Goal: Communication & Community: Answer question/provide support

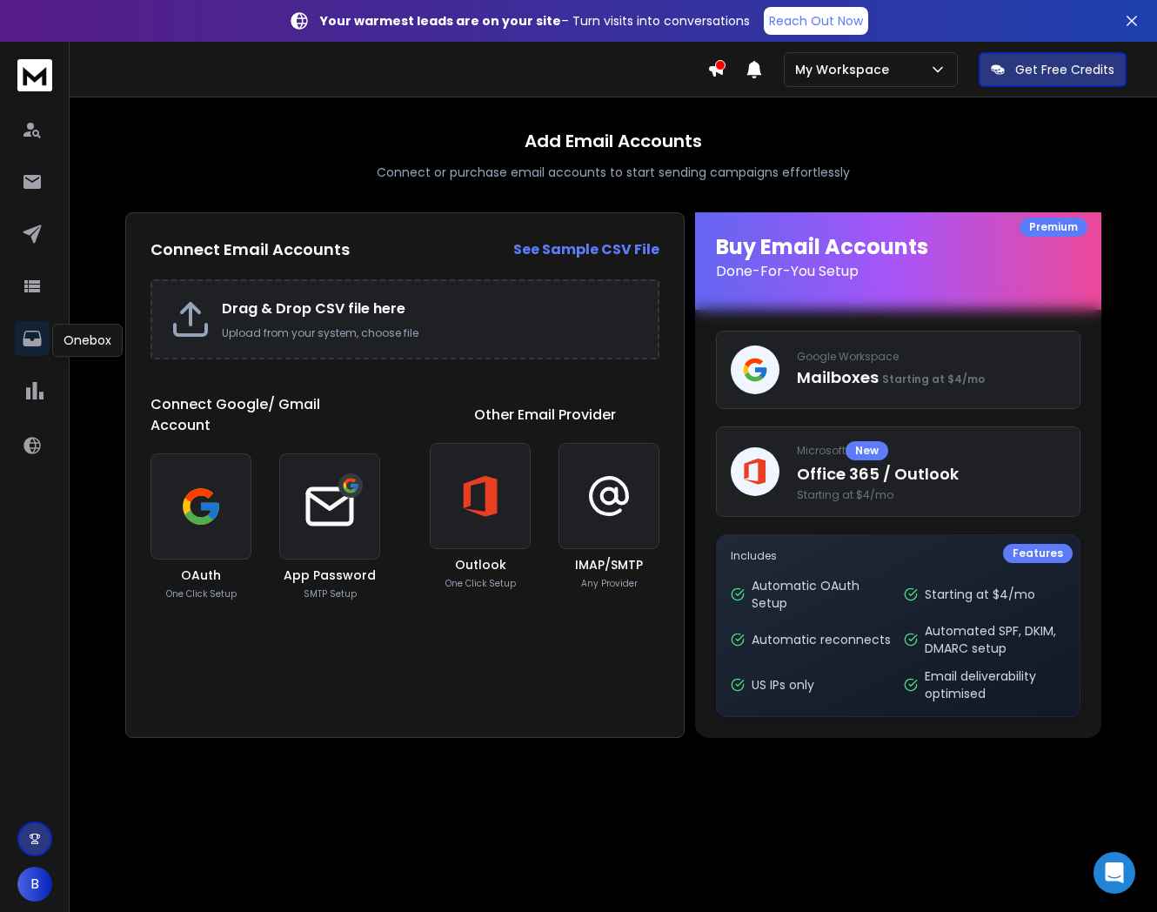
click at [41, 343] on icon at bounding box center [32, 338] width 21 height 21
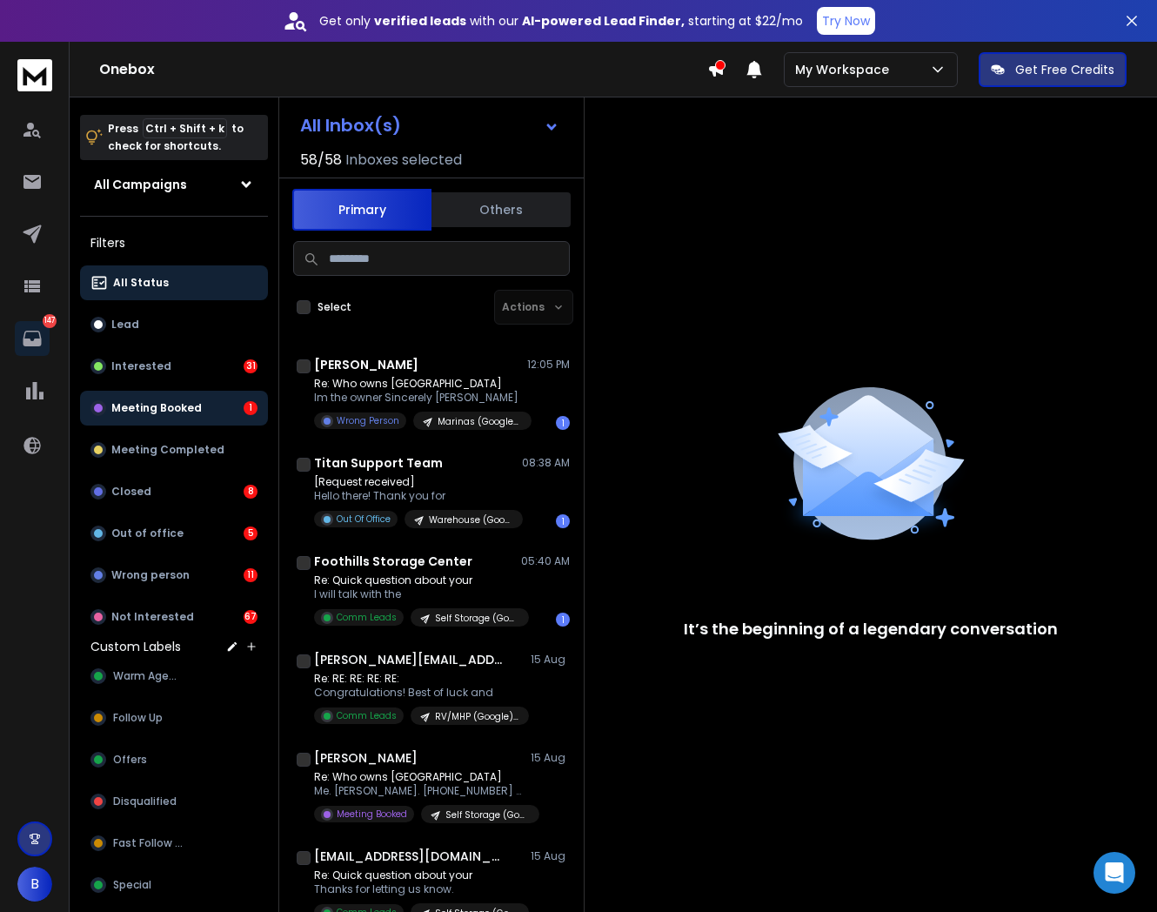
click at [181, 418] on button "Meeting Booked 1" at bounding box center [174, 408] width 188 height 35
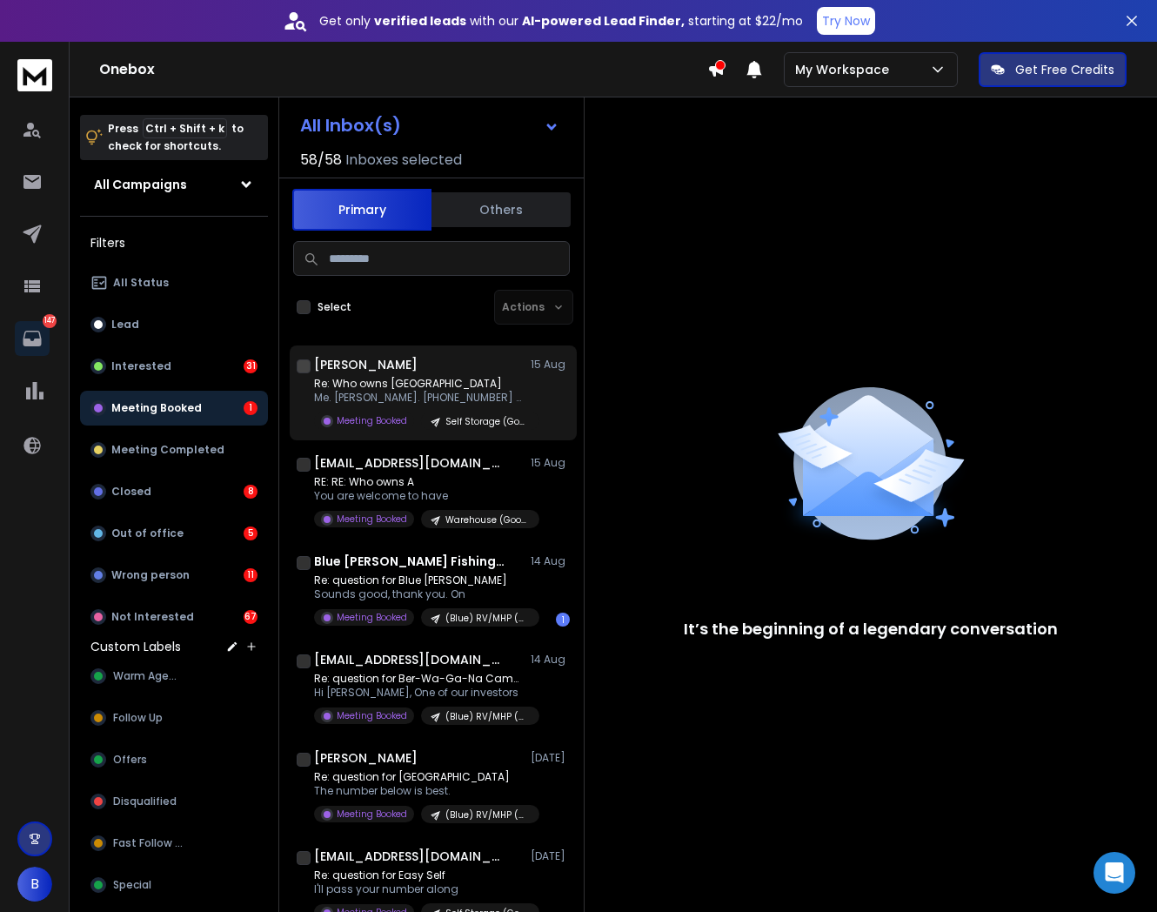
click at [439, 392] on p "Me. [PERSON_NAME]. [PHONE_NUMBER] On" at bounding box center [418, 398] width 209 height 14
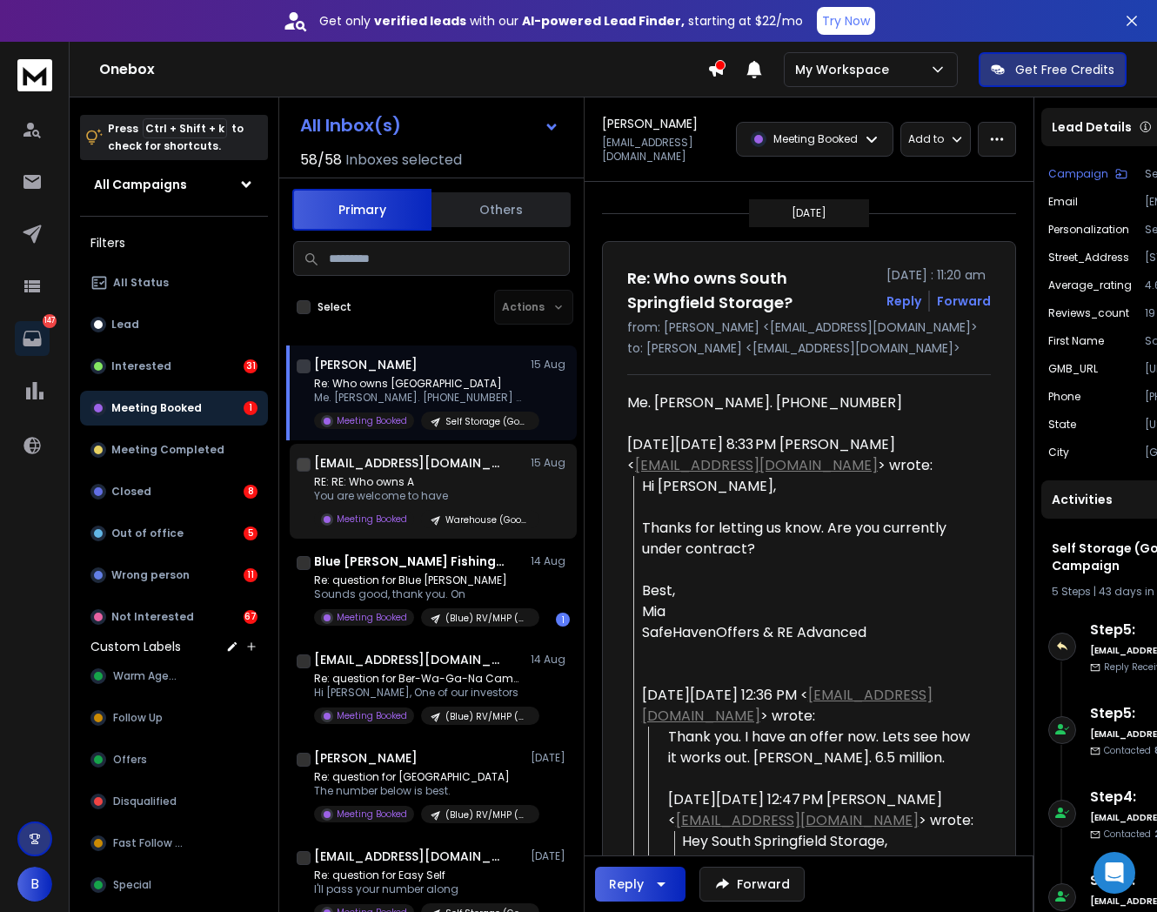
click at [418, 472] on div "[EMAIL_ADDRESS][DOMAIN_NAME] [DATE] RE: RE: Who owns A You are welcome to have …" at bounding box center [442, 491] width 256 height 74
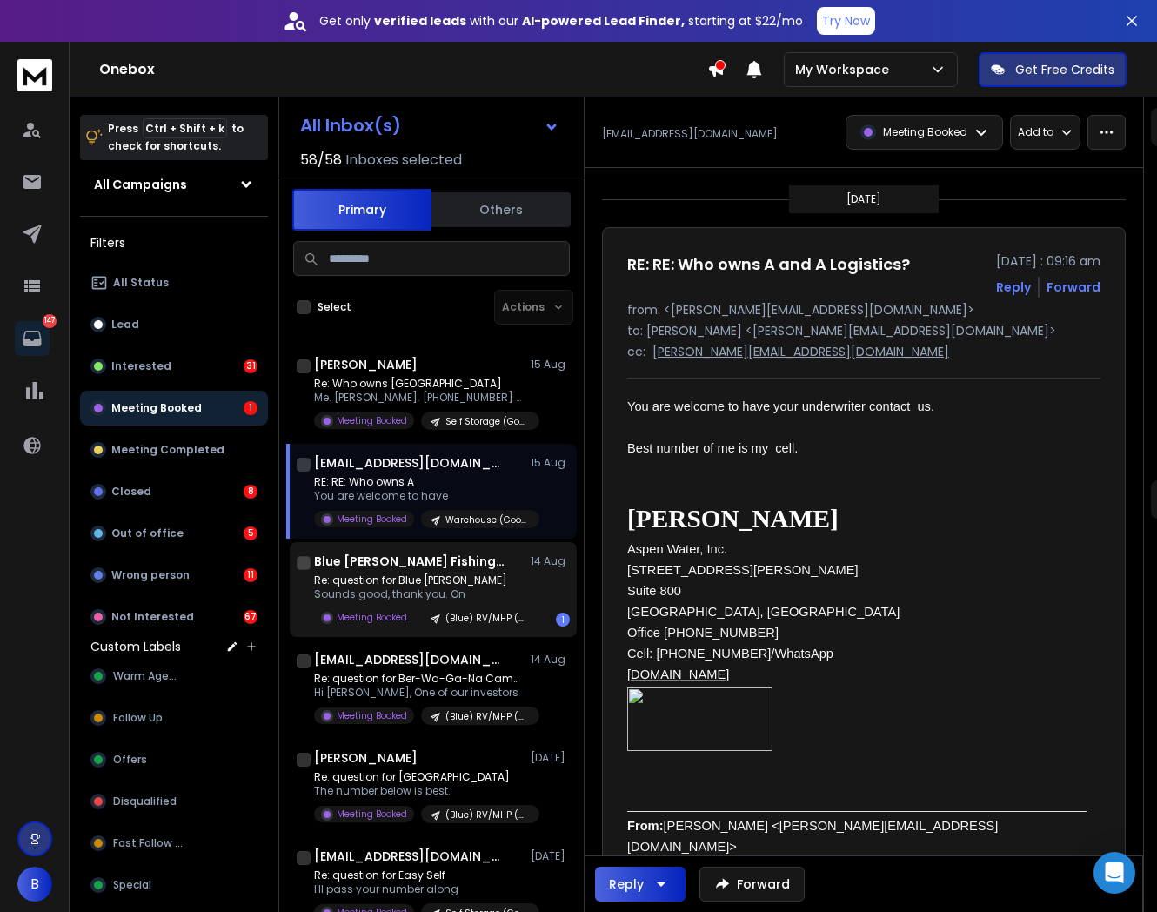
click at [441, 559] on h1 "Blue [PERSON_NAME] Fishing & Camping Resort" at bounding box center [409, 561] width 191 height 17
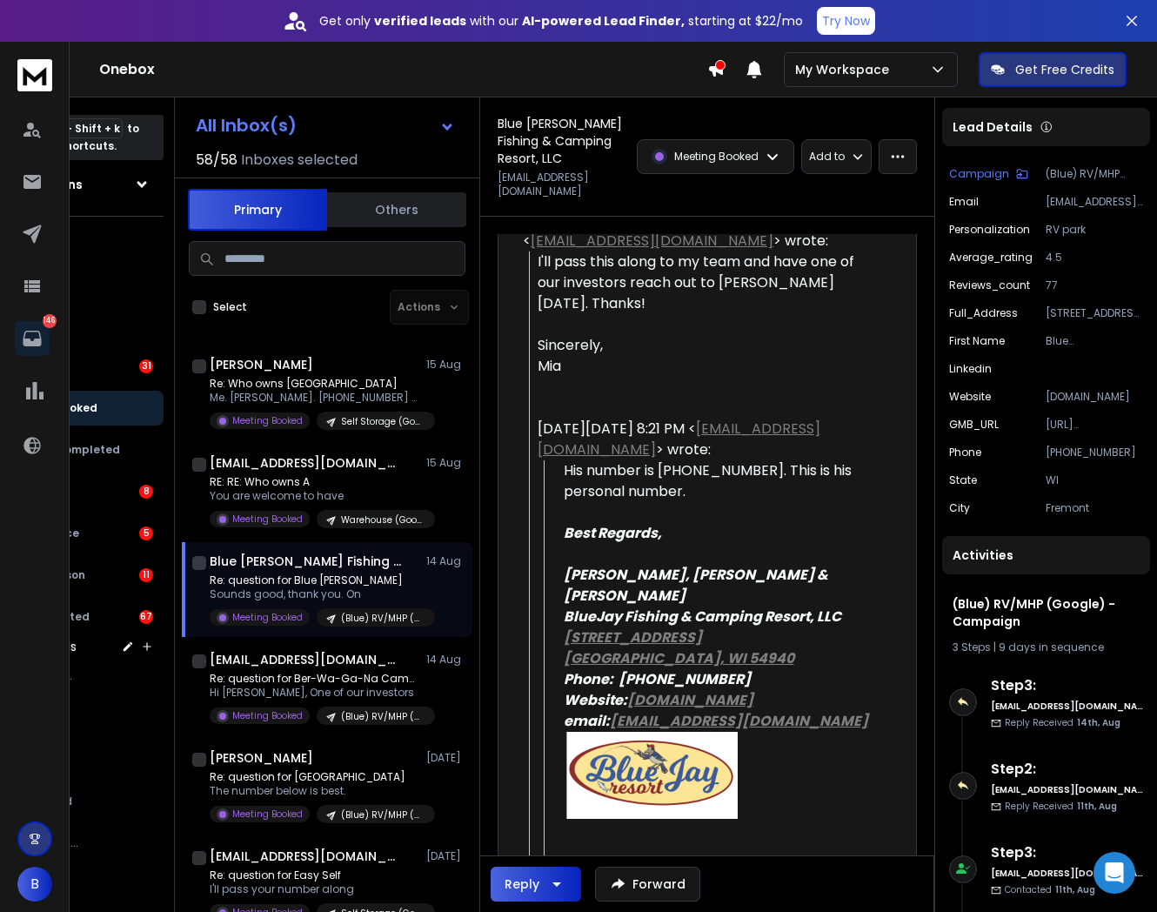
scroll to position [0, 172]
drag, startPoint x: 753, startPoint y: 529, endPoint x: 784, endPoint y: 520, distance: 32.5
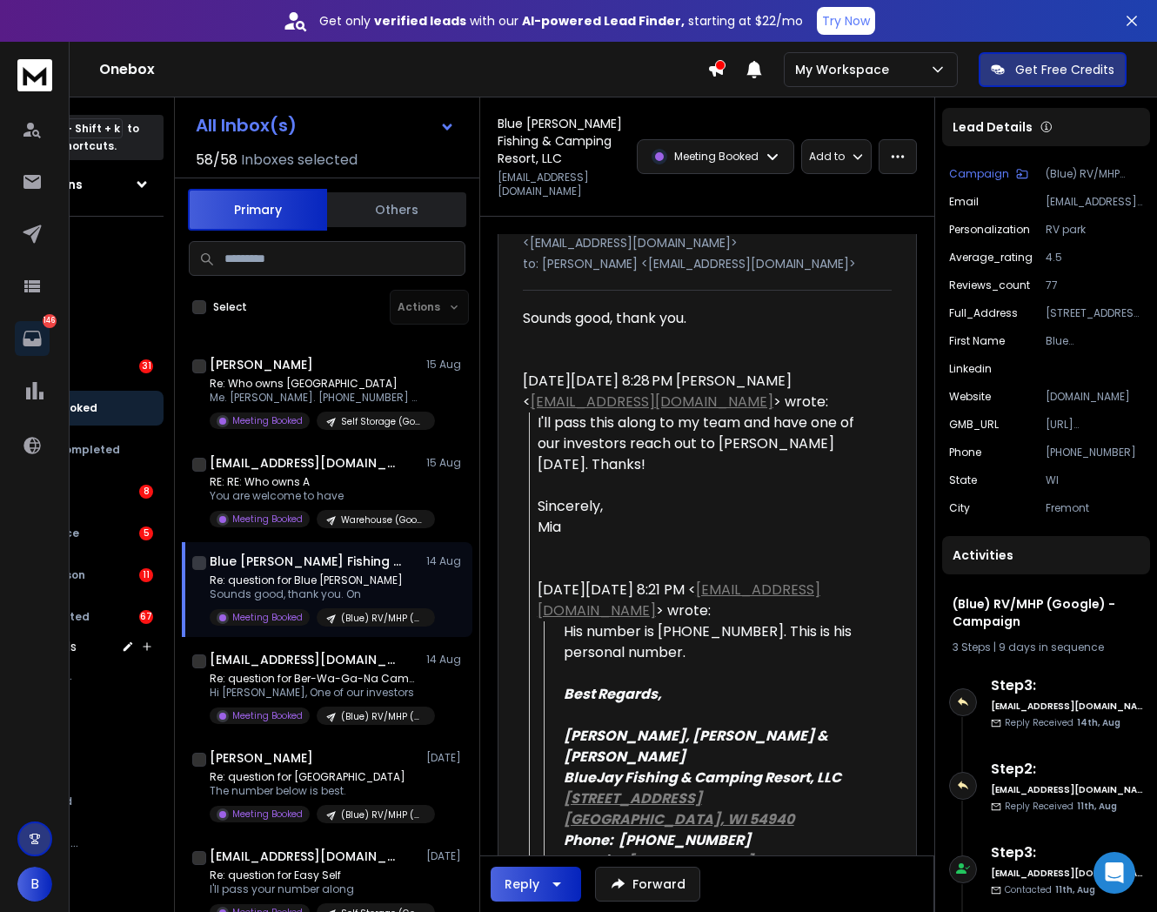
scroll to position [0, 0]
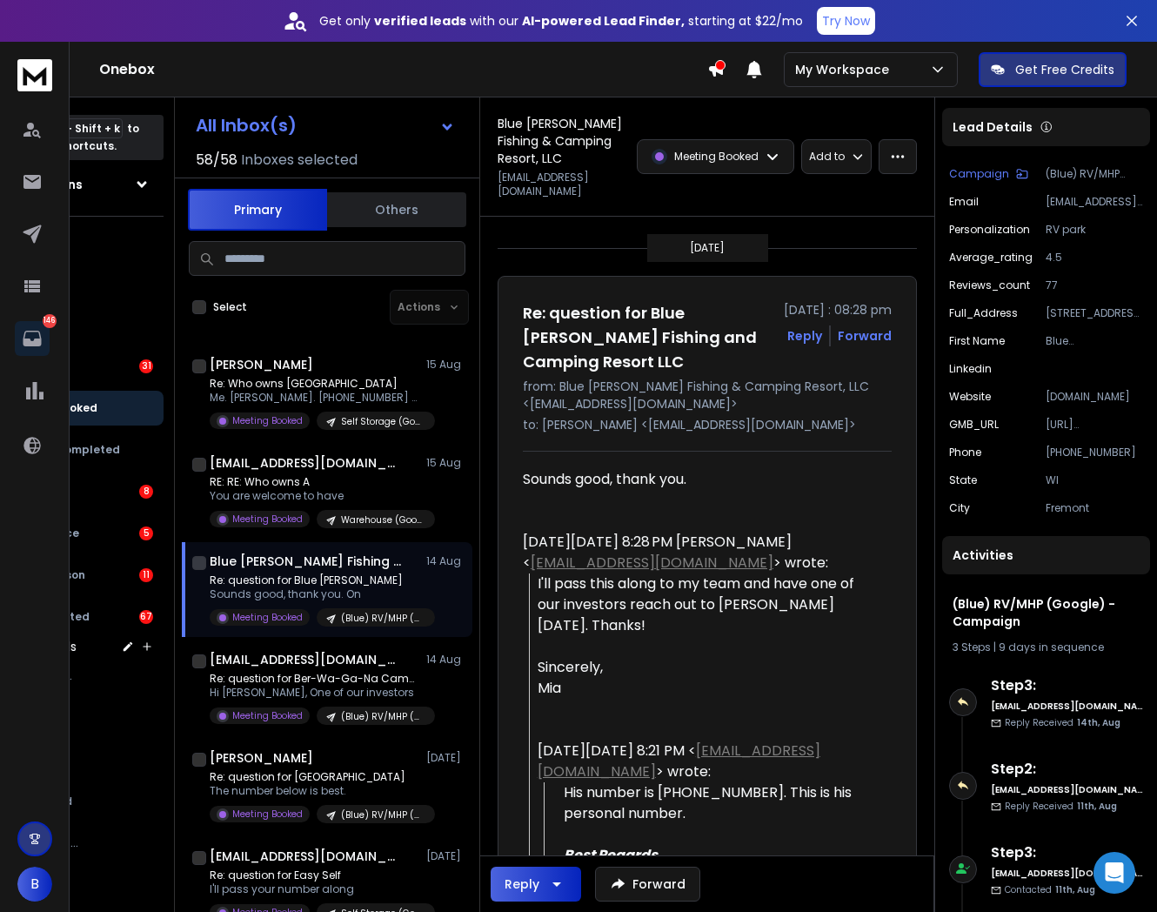
click at [1051, 429] on p "[URL][DOMAIN_NAME]" at bounding box center [1094, 425] width 97 height 14
click at [689, 150] on p "Meeting Booked" at bounding box center [716, 157] width 84 height 14
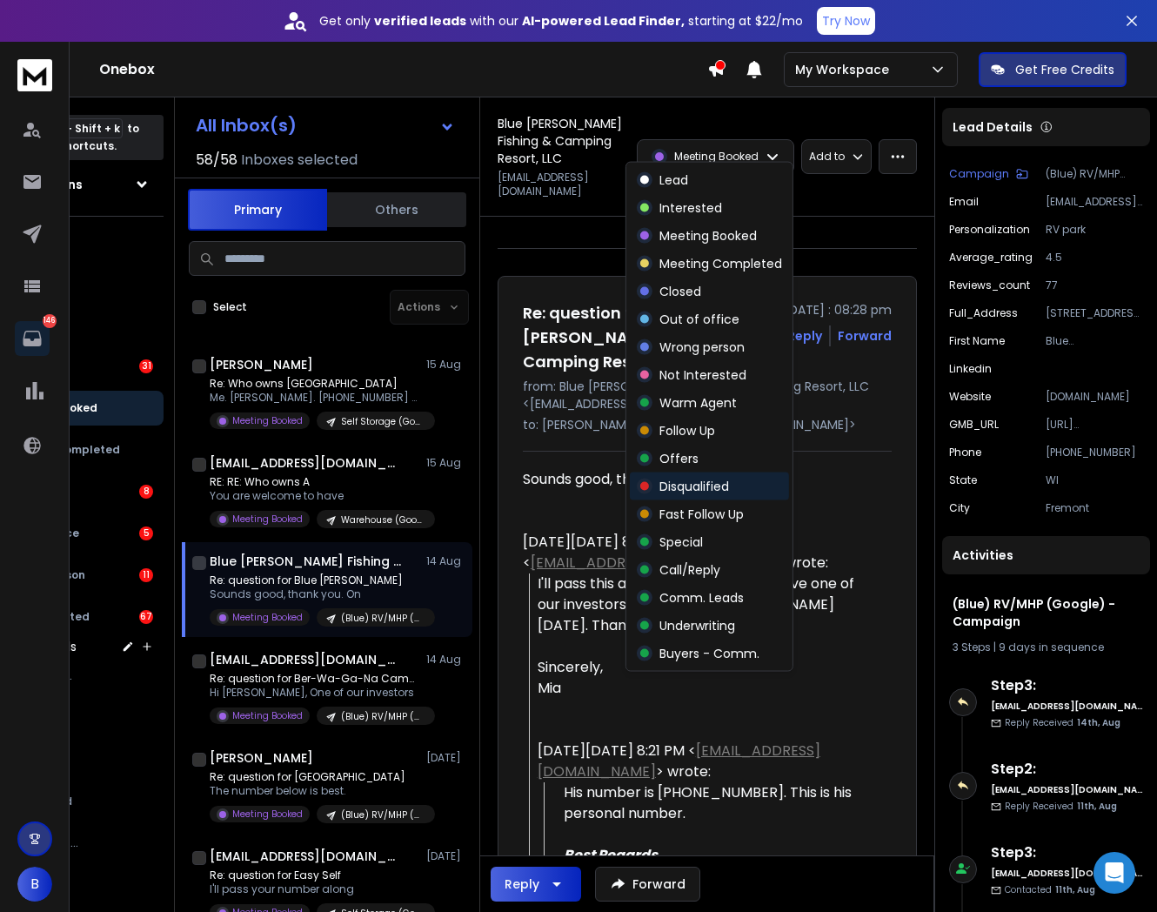
click at [714, 485] on p "Disqualified" at bounding box center [695, 486] width 70 height 17
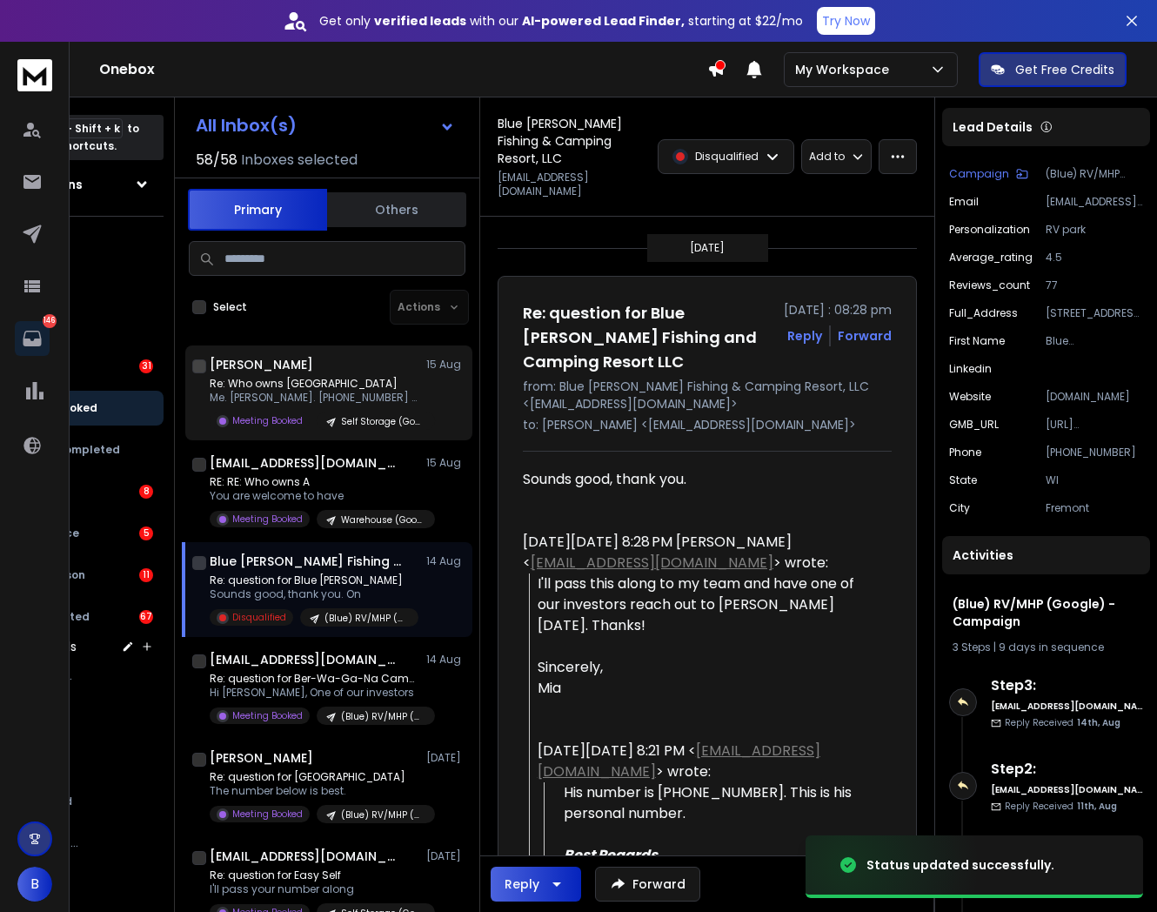
click at [273, 386] on p "Re: Who owns [GEOGRAPHIC_DATA]" at bounding box center [314, 384] width 209 height 14
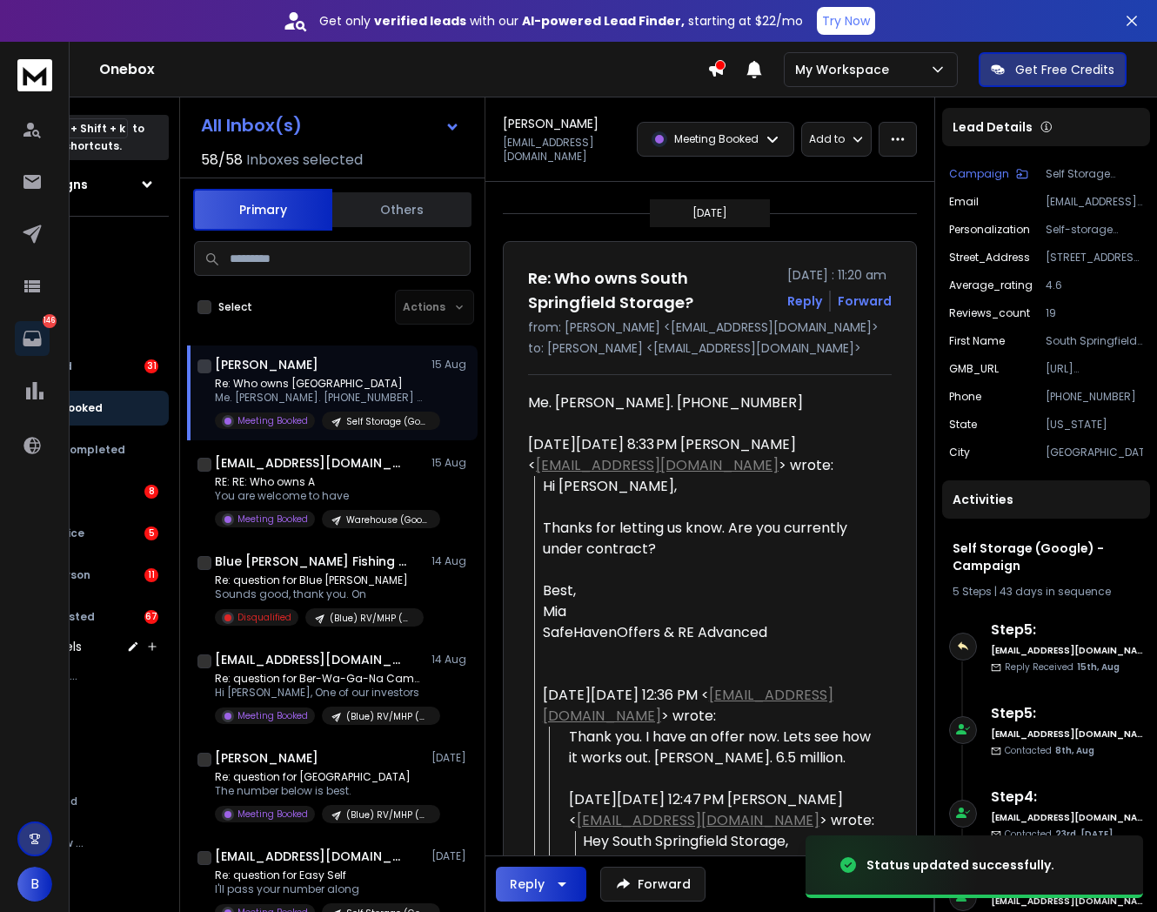
scroll to position [0, 139]
drag, startPoint x: 763, startPoint y: 535, endPoint x: 814, endPoint y: 528, distance: 51.8
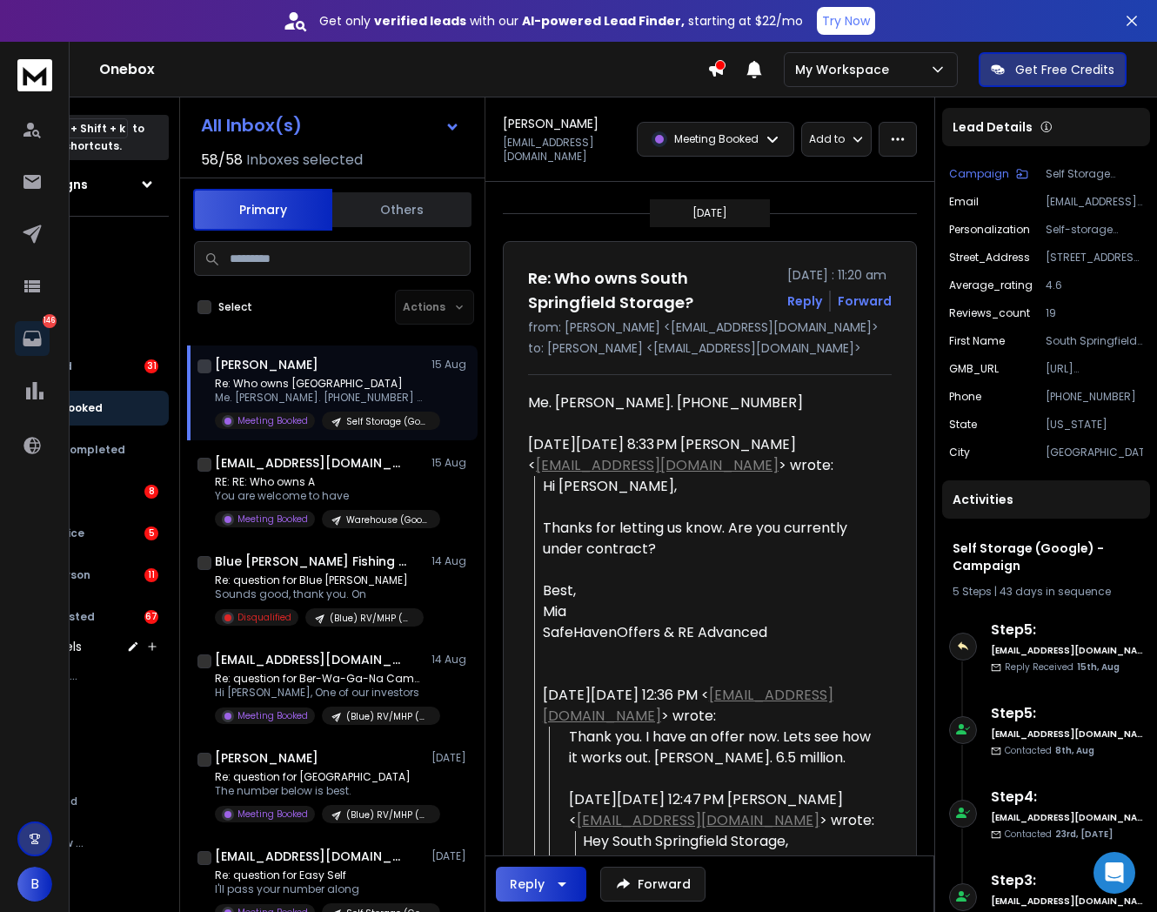
drag, startPoint x: 718, startPoint y: 388, endPoint x: 622, endPoint y: 389, distance: 95.7
click at [622, 392] on div "Me. [PERSON_NAME]. [PHONE_NUMBER]" at bounding box center [703, 402] width 350 height 21
copy div "[PHONE_NUMBER]"
click at [579, 527] on div "Thanks for letting us know. Are you currently under contract?" at bounding box center [710, 539] width 335 height 42
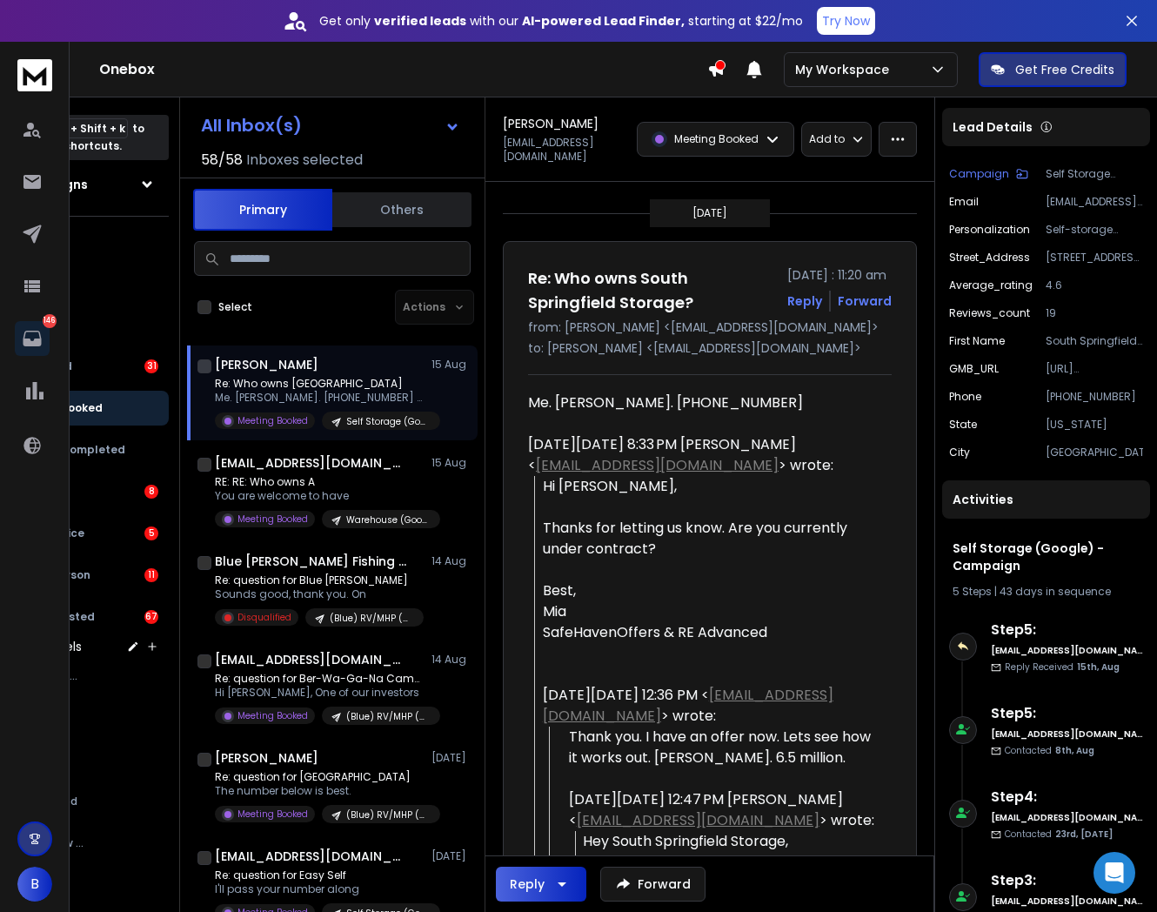
click at [700, 518] on div "Thanks for letting us know. Are you currently under contract?" at bounding box center [710, 539] width 335 height 42
click at [671, 392] on div "Me. [PERSON_NAME]. [PHONE_NUMBER]" at bounding box center [703, 402] width 350 height 21
click at [552, 874] on icon "button" at bounding box center [562, 884] width 21 height 21
click at [531, 847] on p "Reply All" at bounding box center [507, 840] width 49 height 17
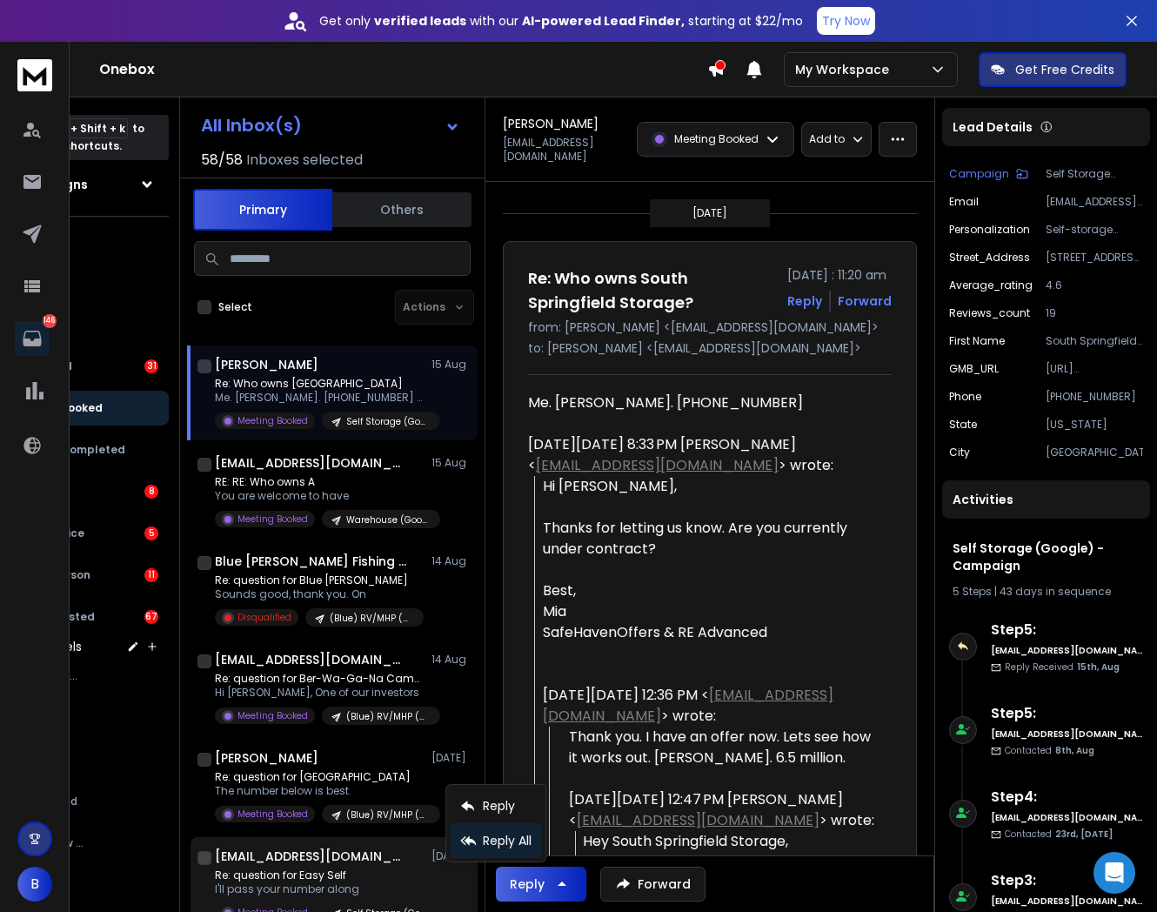
scroll to position [0, 0]
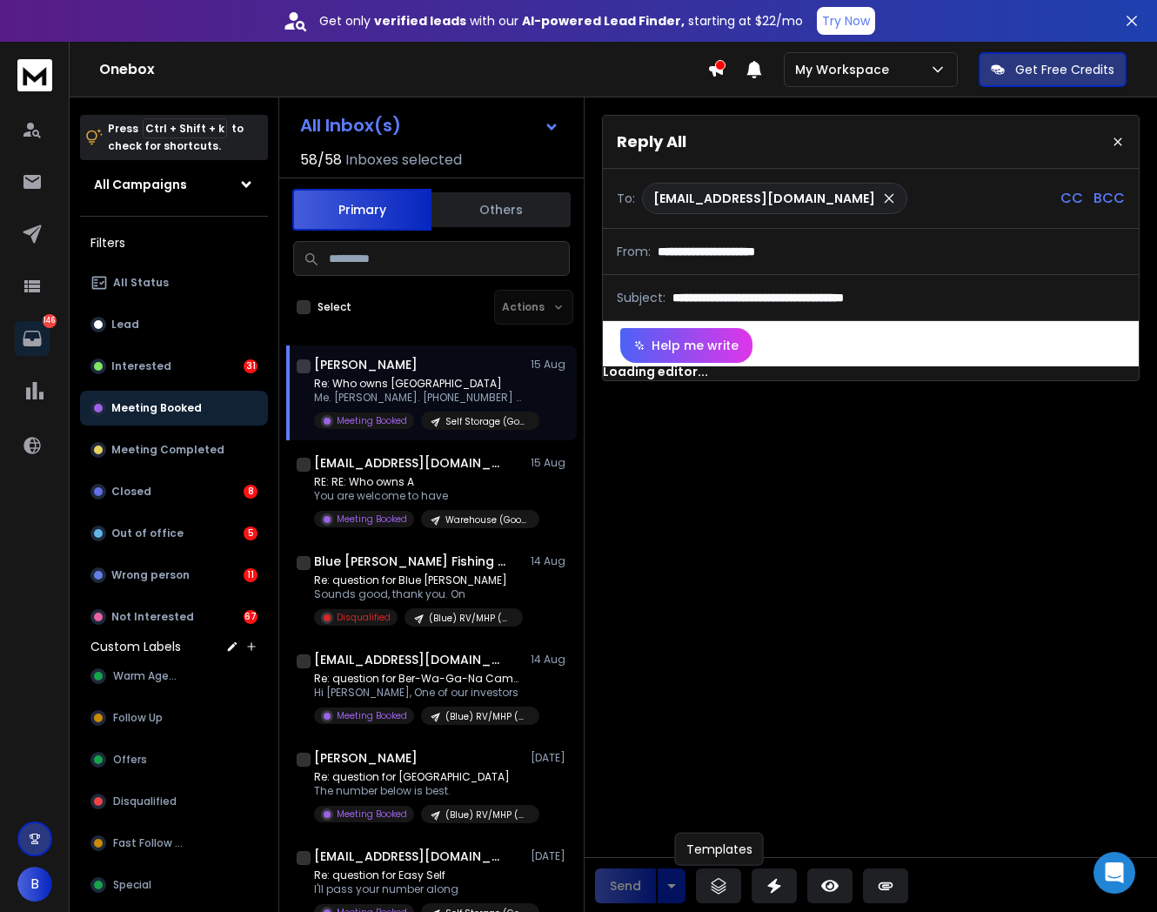
click at [716, 874] on button at bounding box center [718, 885] width 45 height 35
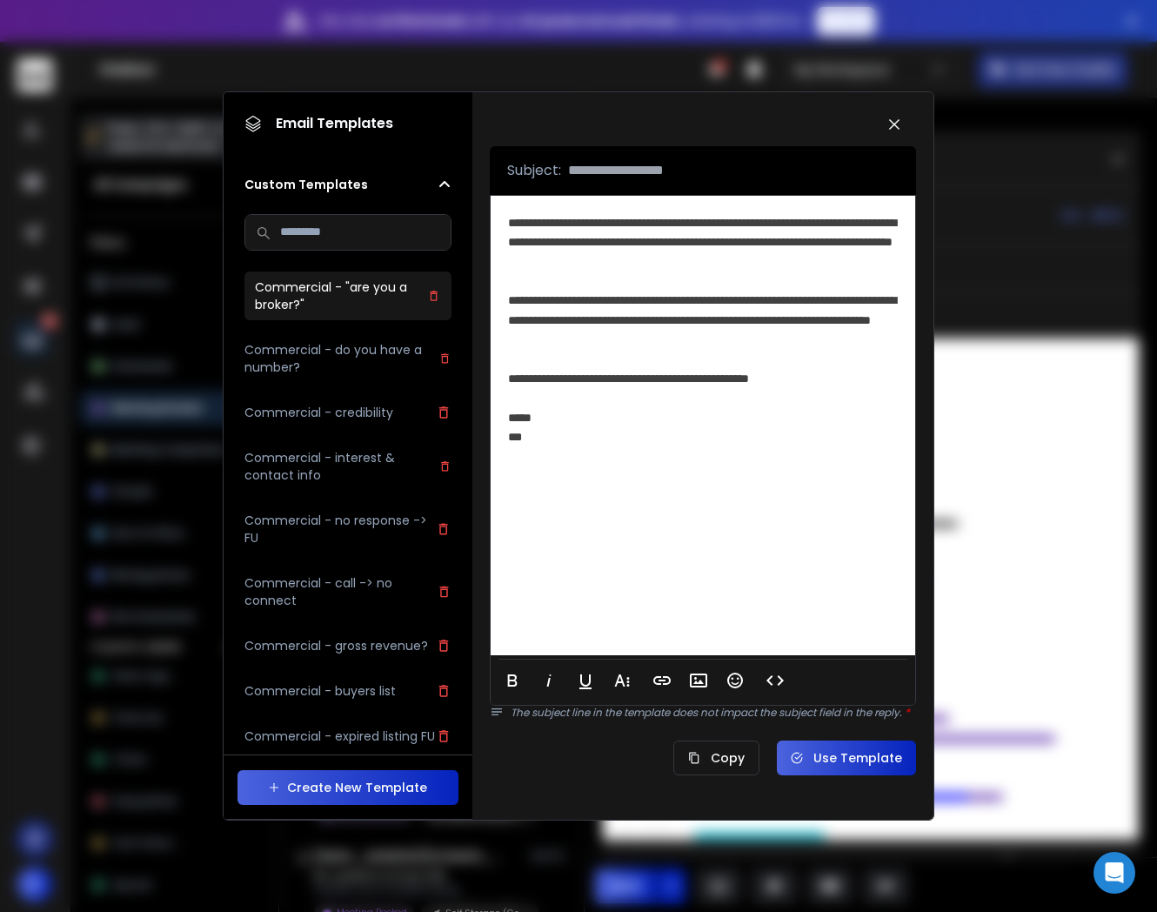
click at [361, 313] on h3 "Commercial - no response -> FU" at bounding box center [341, 295] width 172 height 35
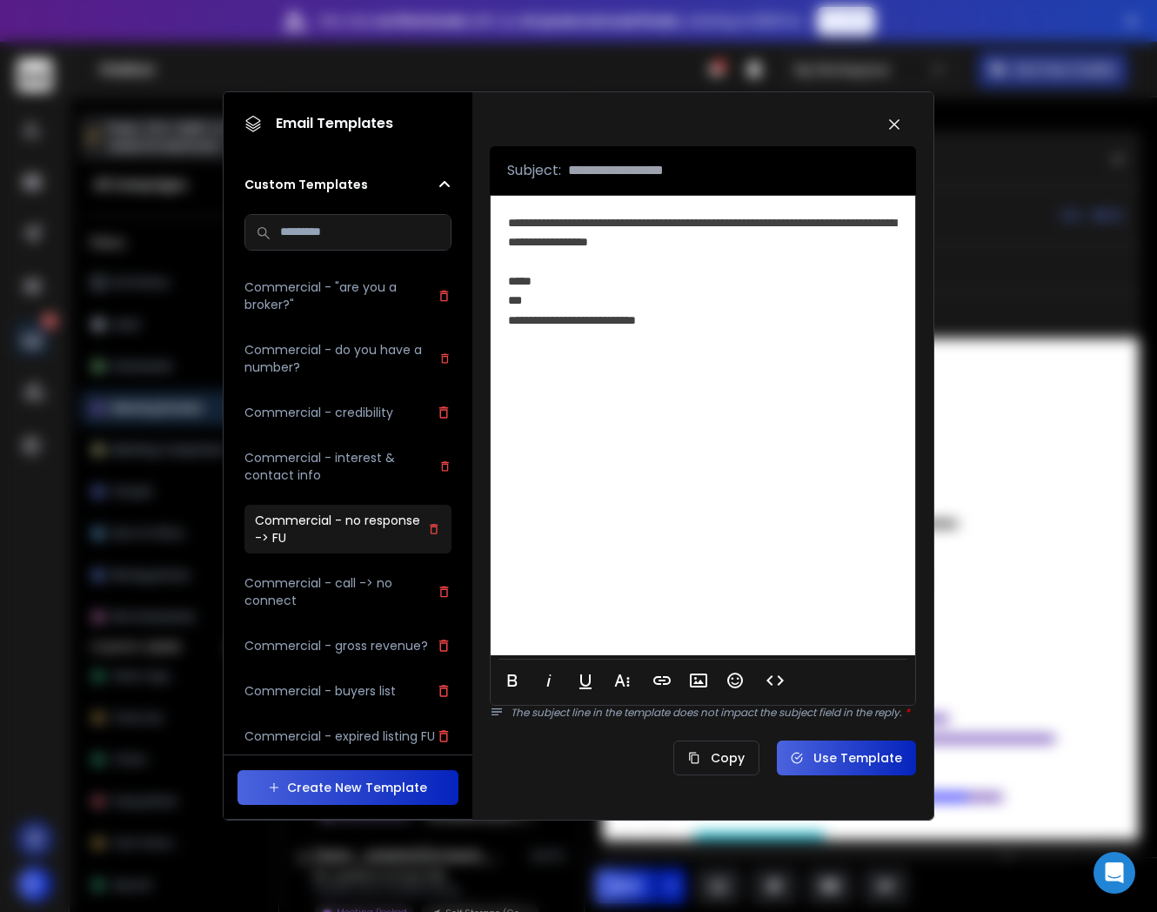
click at [372, 313] on h3 "Commercial - call -> no connect" at bounding box center [340, 295] width 192 height 35
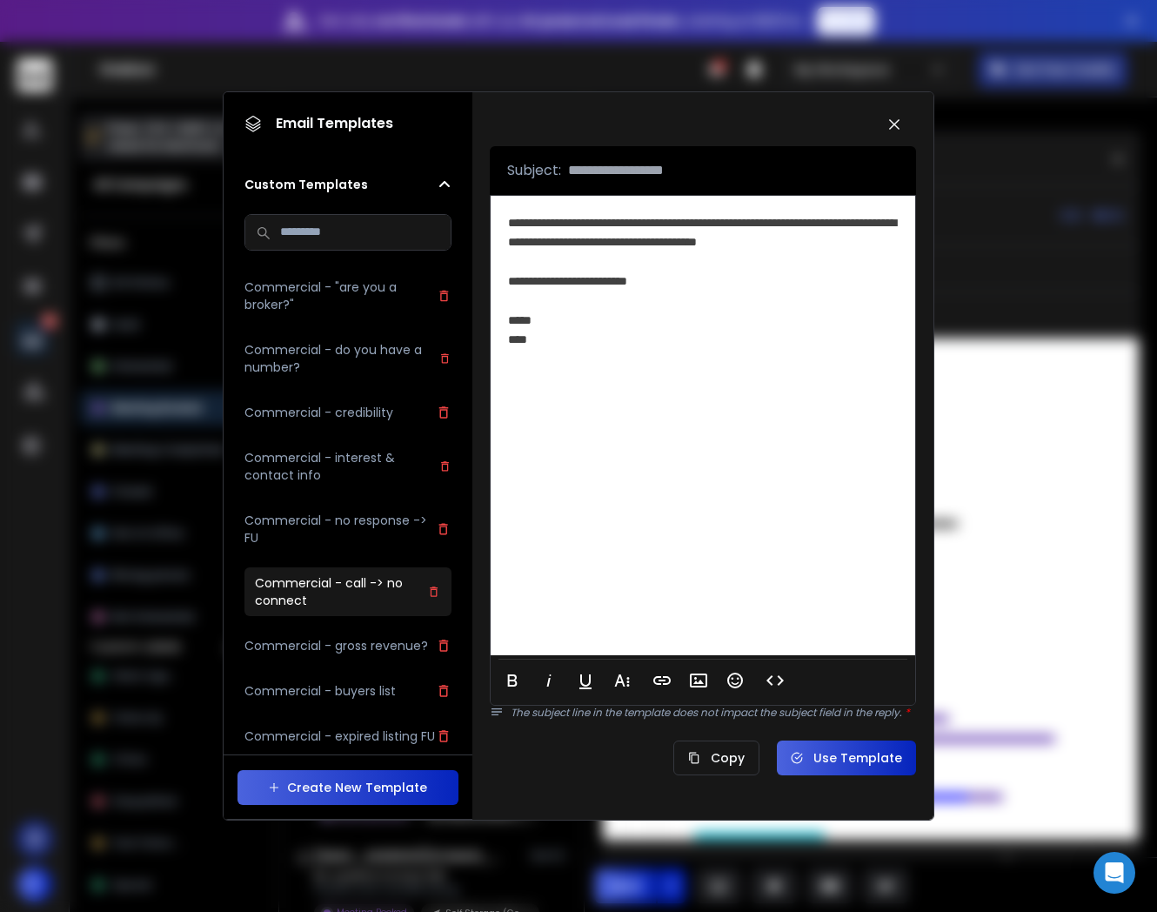
click at [868, 762] on button "Use Template" at bounding box center [846, 757] width 139 height 35
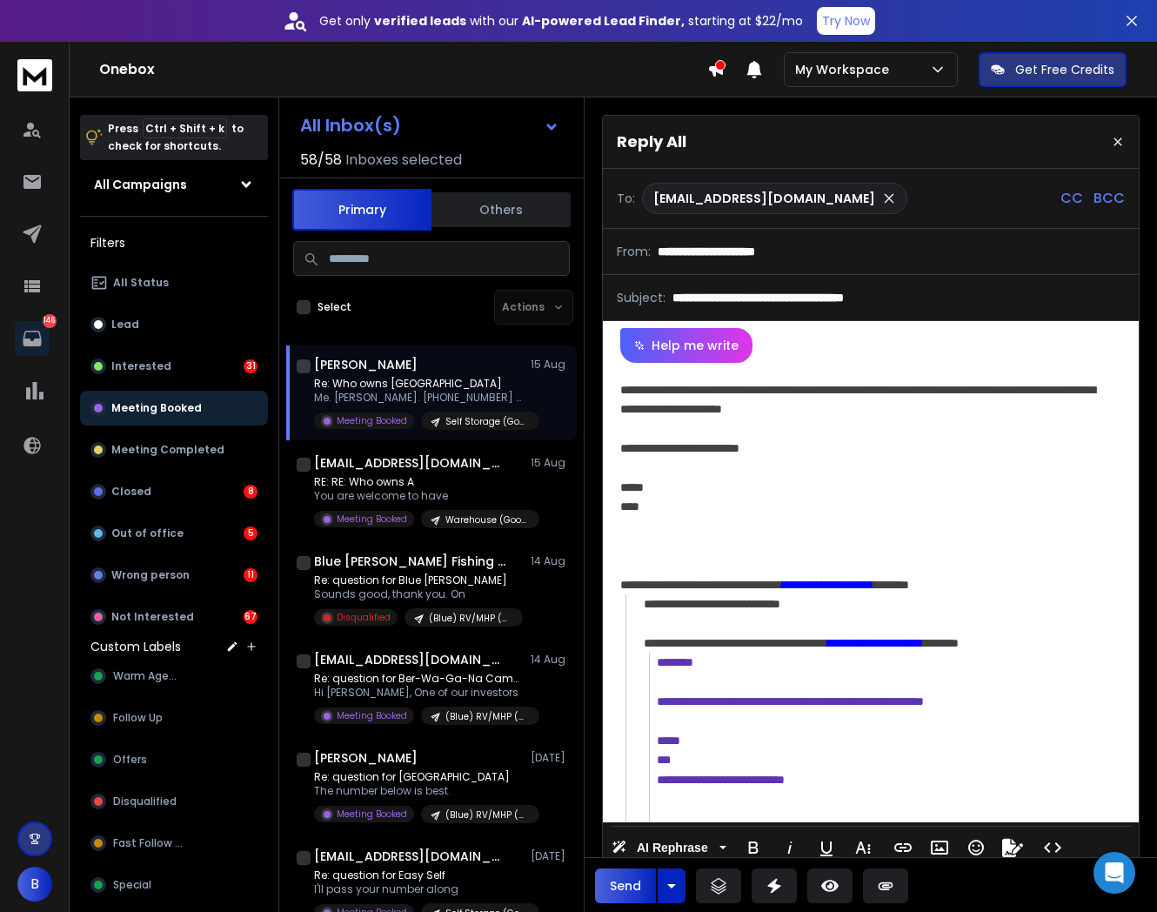
click at [705, 508] on div "****" at bounding box center [861, 506] width 482 height 19
click at [640, 510] on div "****" at bounding box center [861, 506] width 482 height 19
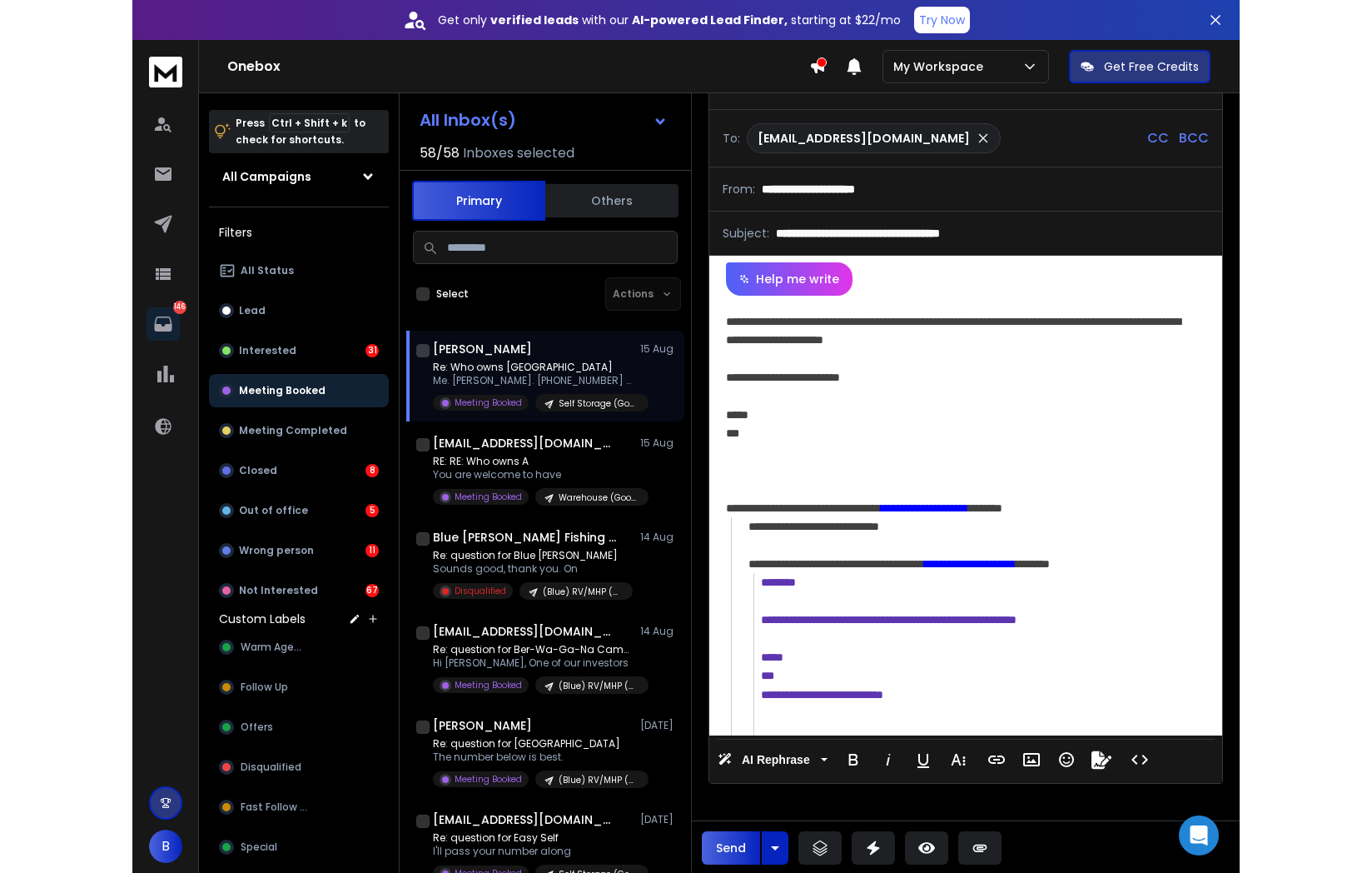
scroll to position [78, 0]
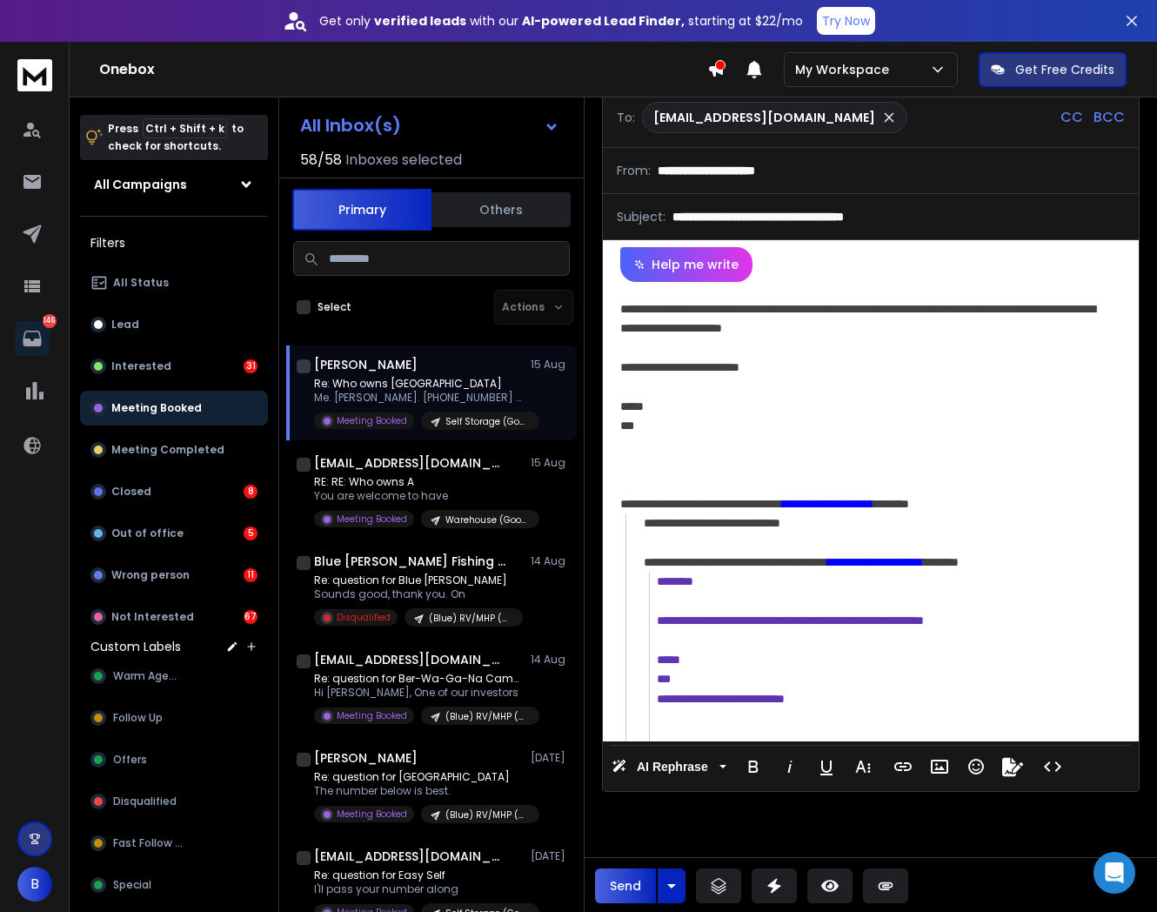
click at [679, 873] on button at bounding box center [672, 885] width 28 height 35
click at [677, 874] on button at bounding box center [672, 885] width 28 height 35
click at [673, 880] on icon "button" at bounding box center [671, 885] width 21 height 21
click at [658, 834] on p "Send Later" at bounding box center [652, 841] width 64 height 17
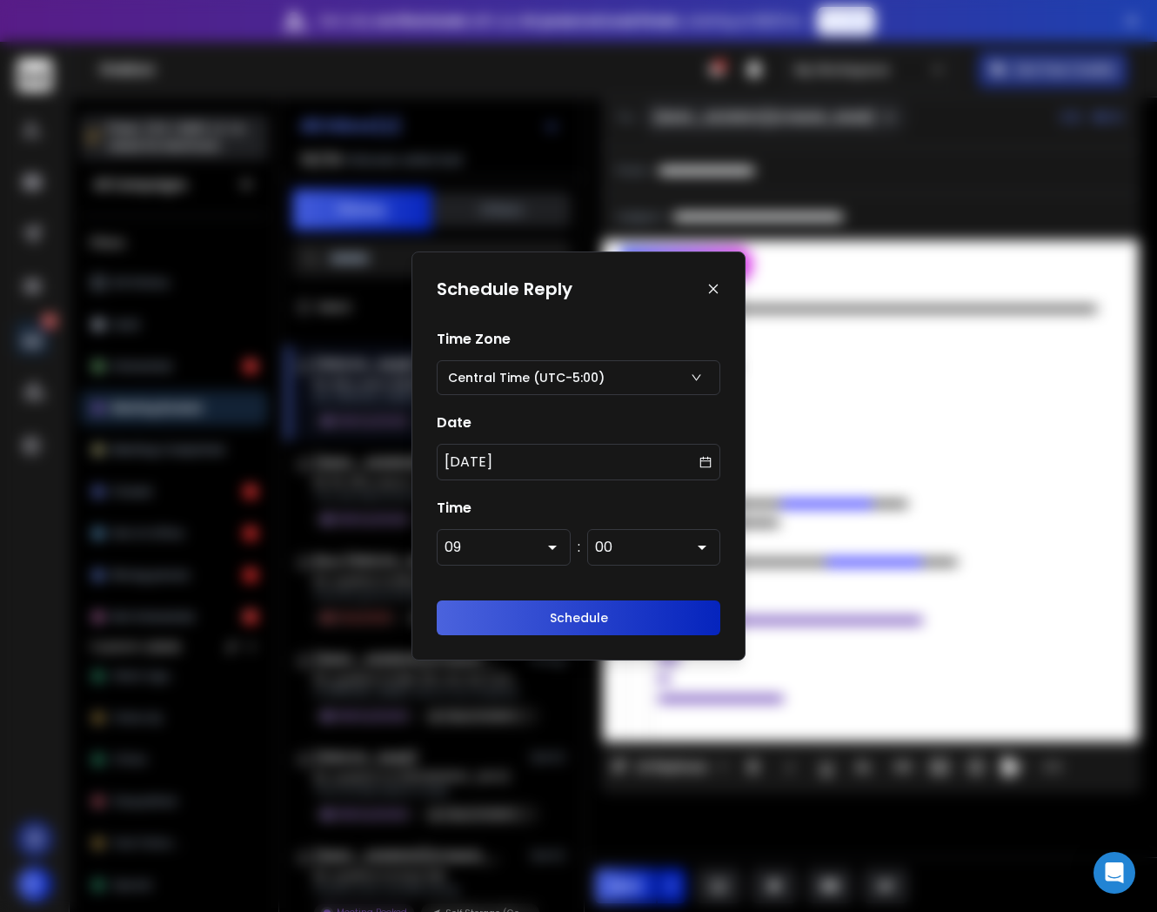
click at [717, 291] on icon at bounding box center [714, 289] width 14 height 14
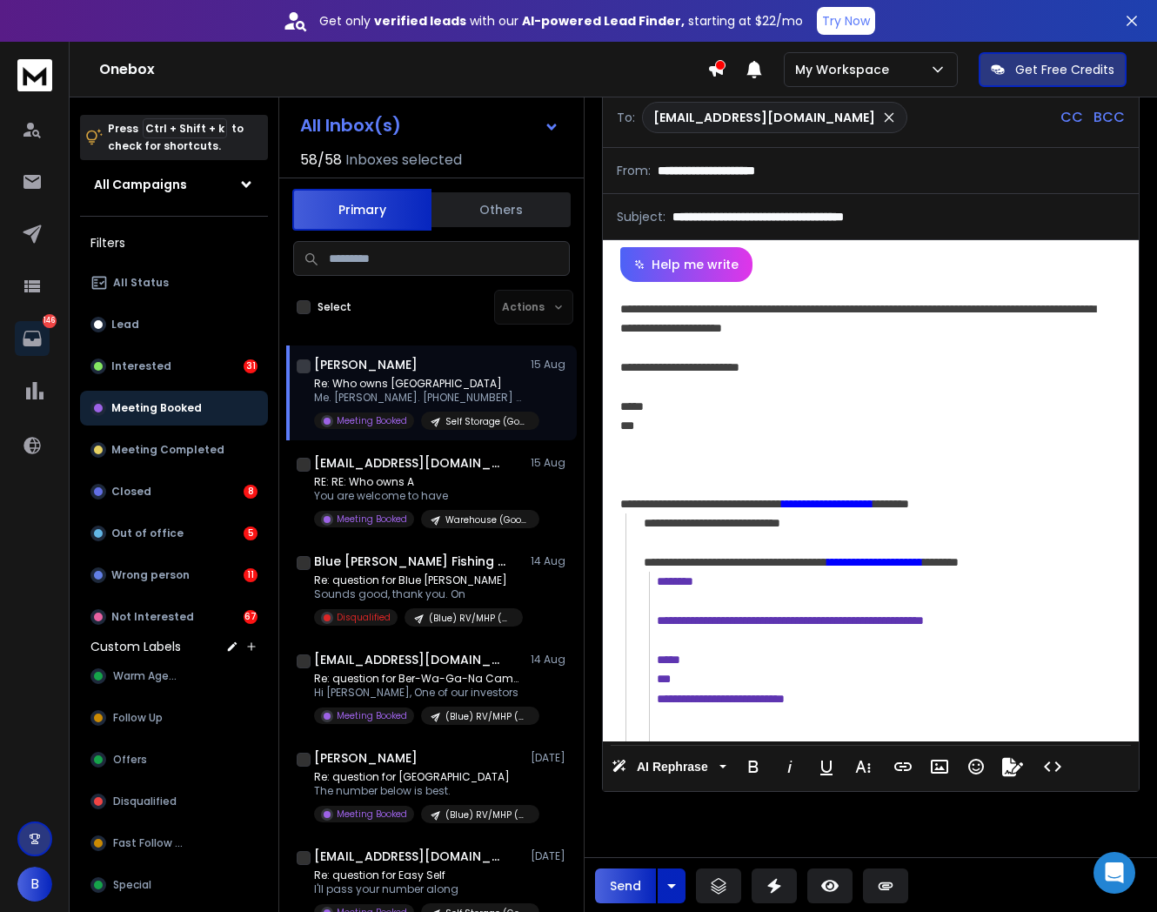
click at [619, 876] on button "Send" at bounding box center [625, 885] width 61 height 35
click at [616, 871] on button "Send" at bounding box center [625, 885] width 61 height 35
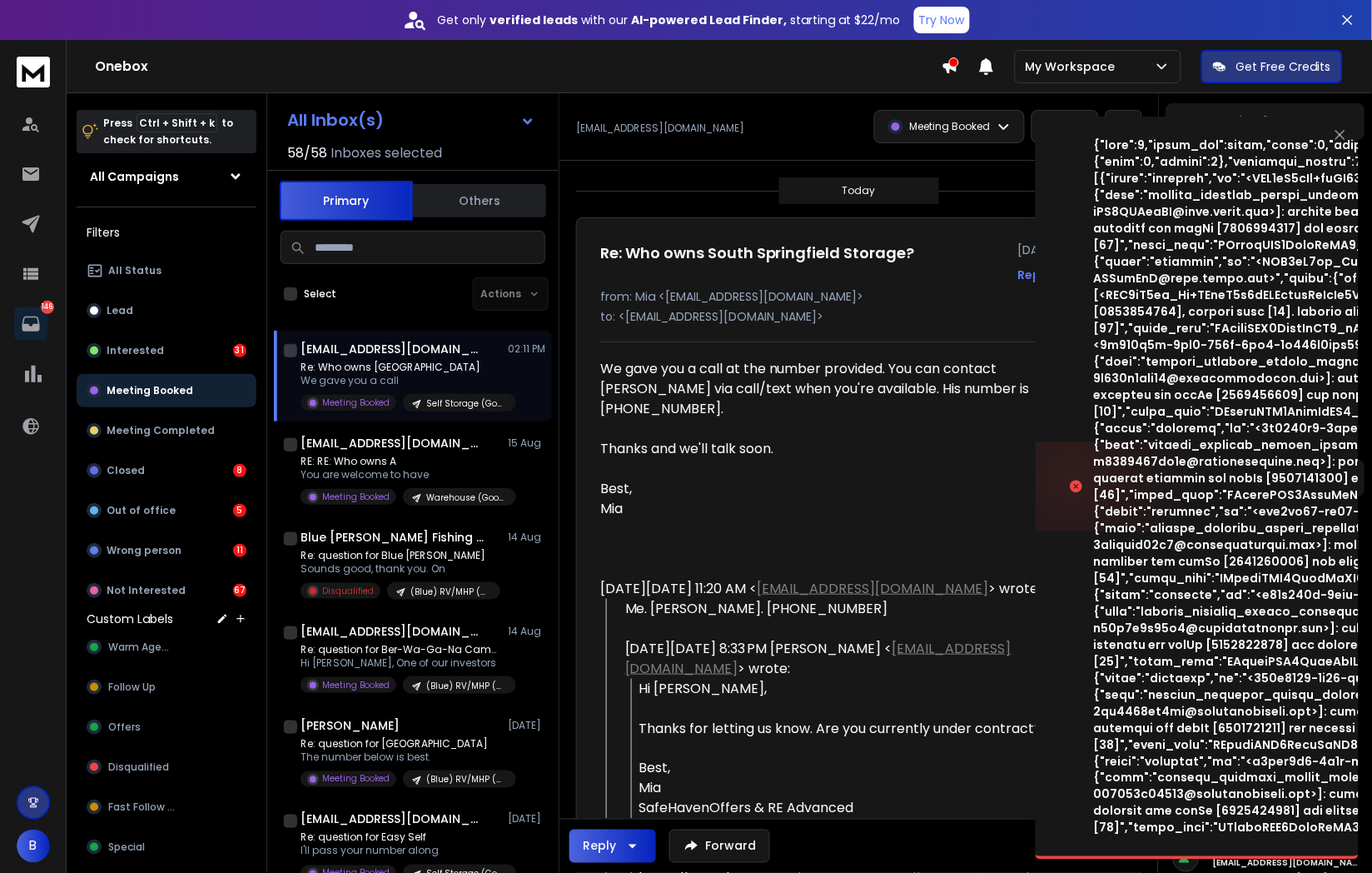
click at [841, 372] on div "We gave you a call at the number provided. You can contact [PERSON_NAME] via ca…" at bounding box center [843, 389] width 486 height 60
